Goal: Task Accomplishment & Management: Use online tool/utility

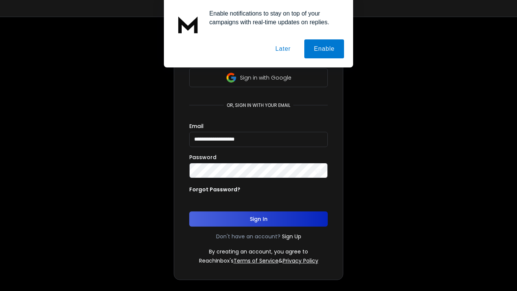
type input "**********"
click at [259, 218] on button "Sign In" at bounding box center [258, 218] width 139 height 15
